Goal: Information Seeking & Learning: Find contact information

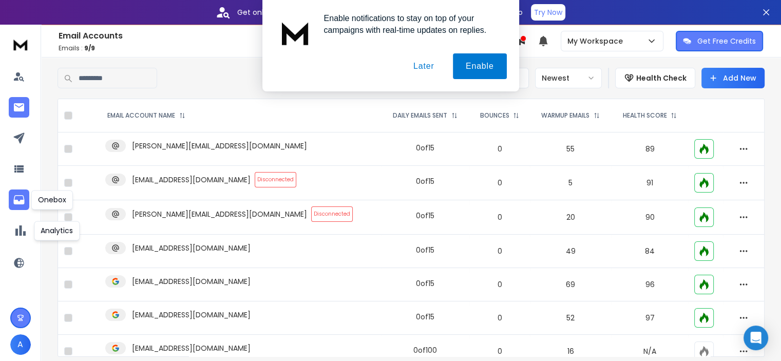
click at [16, 197] on icon at bounding box center [19, 200] width 12 height 12
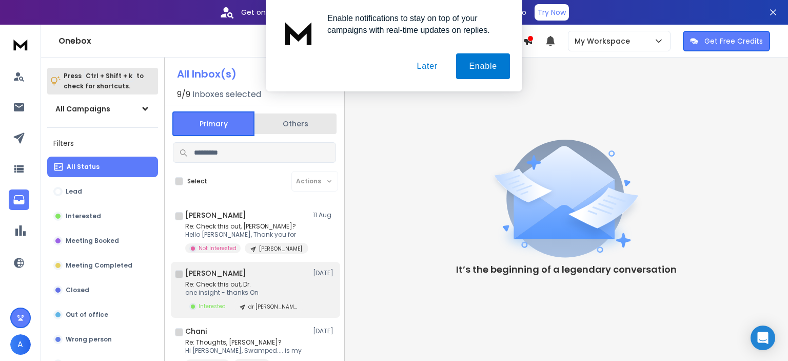
click at [275, 276] on div "[PERSON_NAME] [DATE]" at bounding box center [260, 273] width 151 height 10
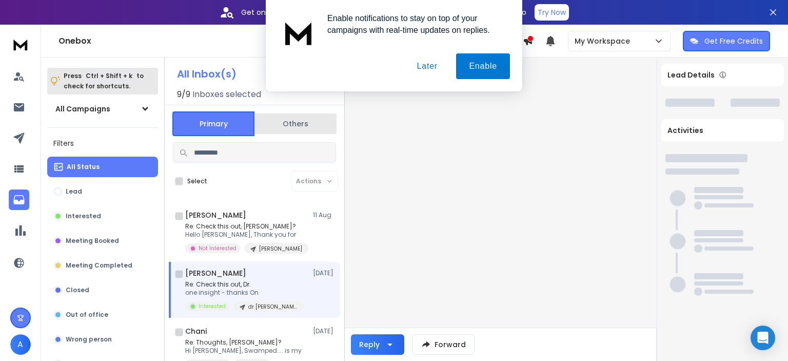
click at [440, 65] on button "Later" at bounding box center [427, 66] width 46 height 26
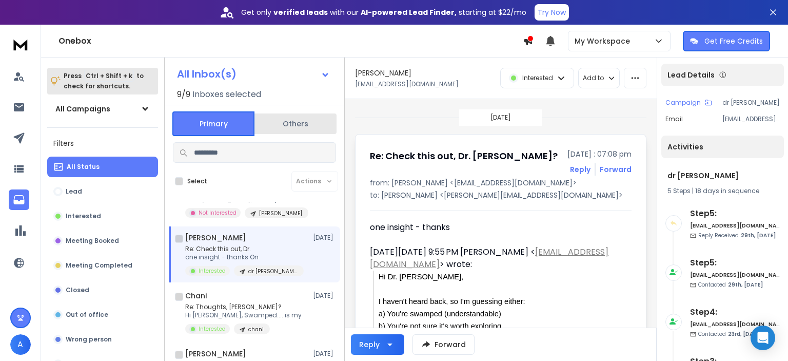
scroll to position [51, 0]
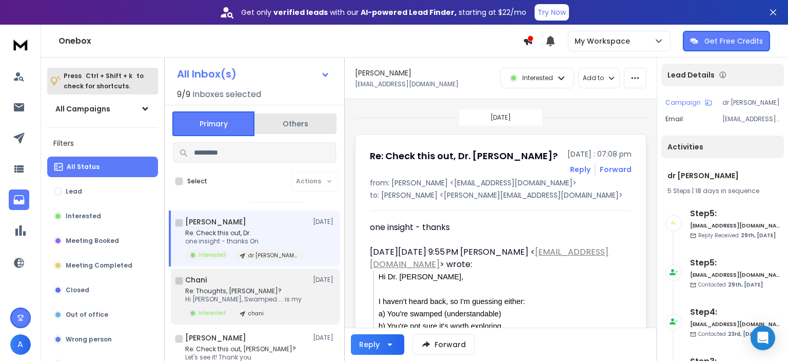
click at [242, 285] on div "Chani [DATE] Re: Thoughts, [PERSON_NAME]? Hi [PERSON_NAME], Swamped.... is my I…" at bounding box center [260, 297] width 151 height 44
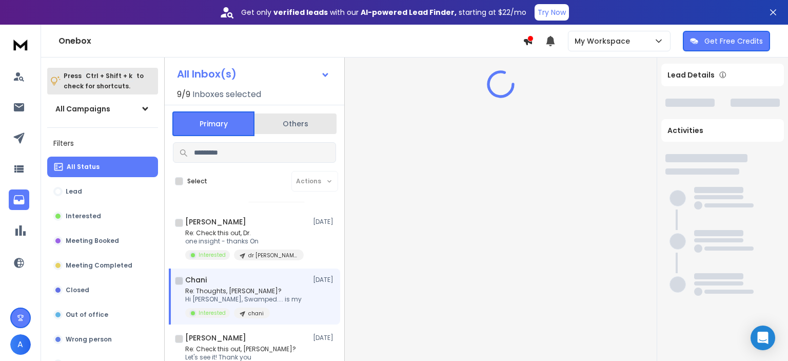
scroll to position [103, 0]
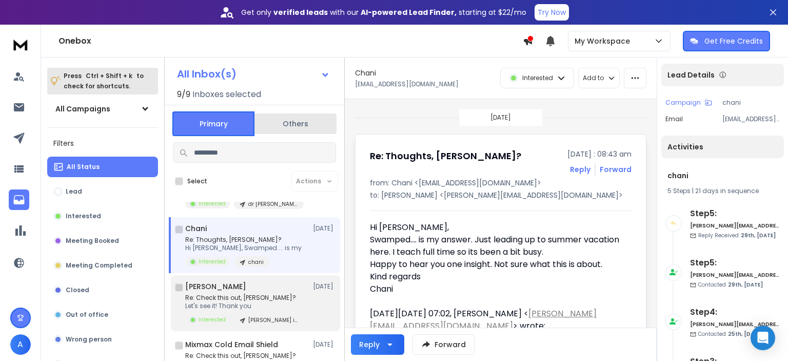
click at [277, 299] on p "Re: Check this out, [PERSON_NAME]?" at bounding box center [244, 298] width 119 height 8
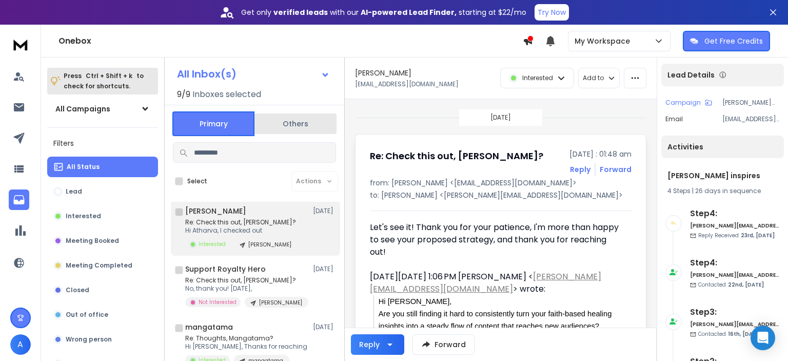
scroll to position [411, 0]
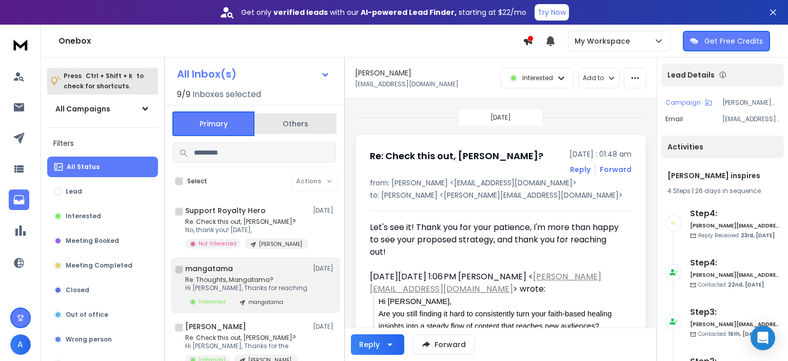
click at [281, 285] on p "Hi [PERSON_NAME], Thanks for reaching" at bounding box center [246, 288] width 122 height 8
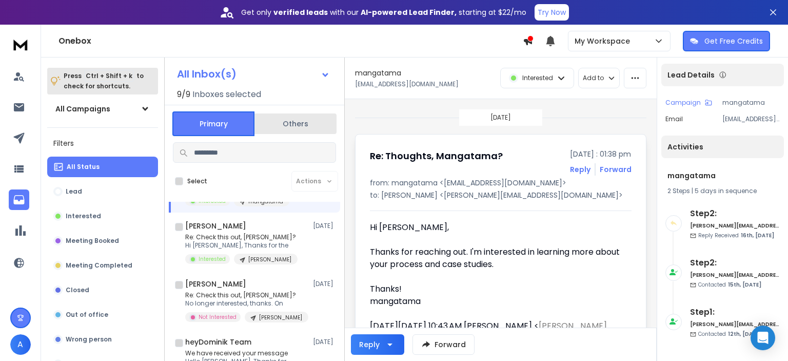
scroll to position [513, 0]
drag, startPoint x: 407, startPoint y: 67, endPoint x: 351, endPoint y: 68, distance: 55.4
click at [351, 68] on div "mangatama mangatama [EMAIL_ADDRESS][DOMAIN_NAME] Interested Add to Interested A…" at bounding box center [501, 78] width 312 height 42
copy h1 "mangatama"
